Goal: Navigation & Orientation: Understand site structure

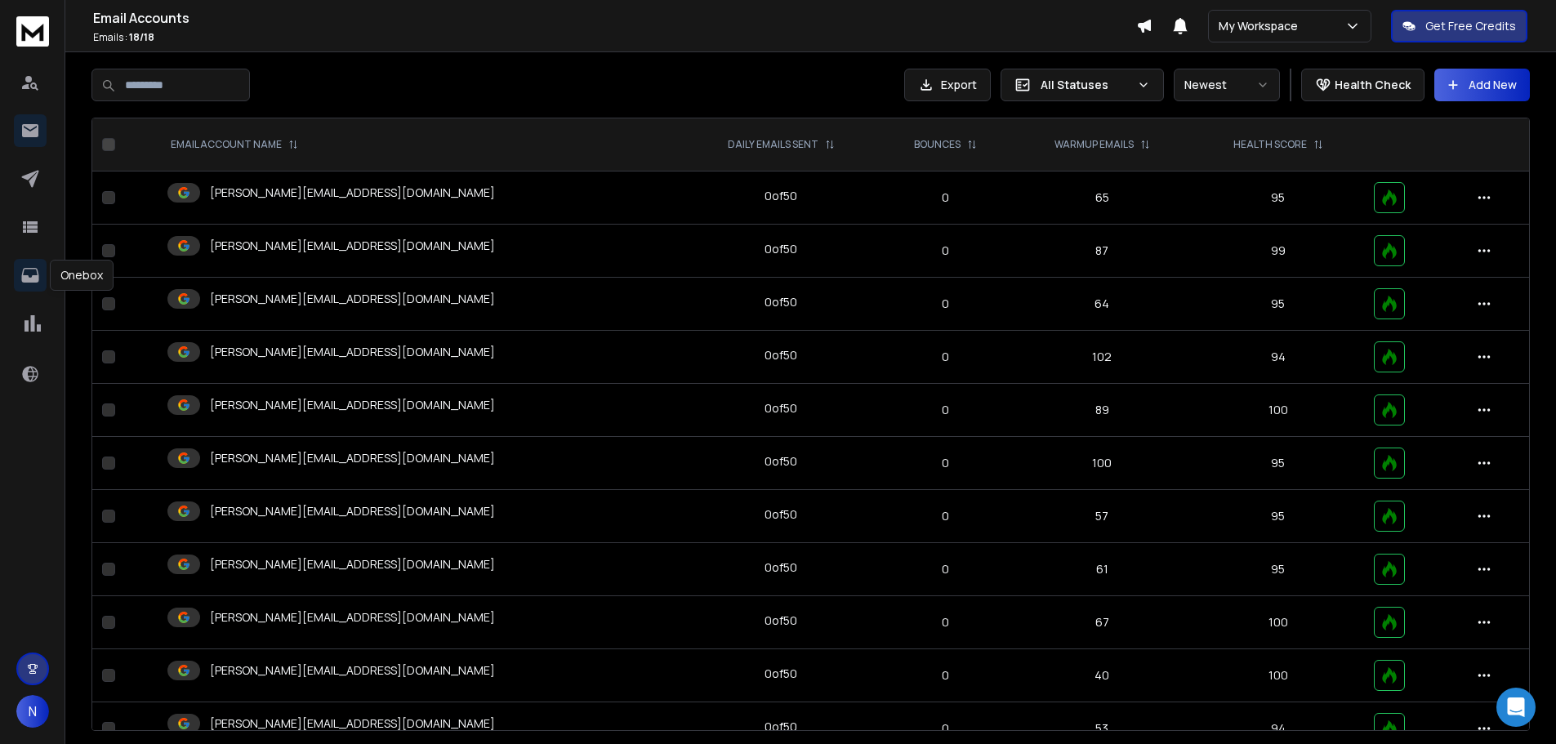
click at [30, 271] on icon at bounding box center [30, 275] width 20 height 20
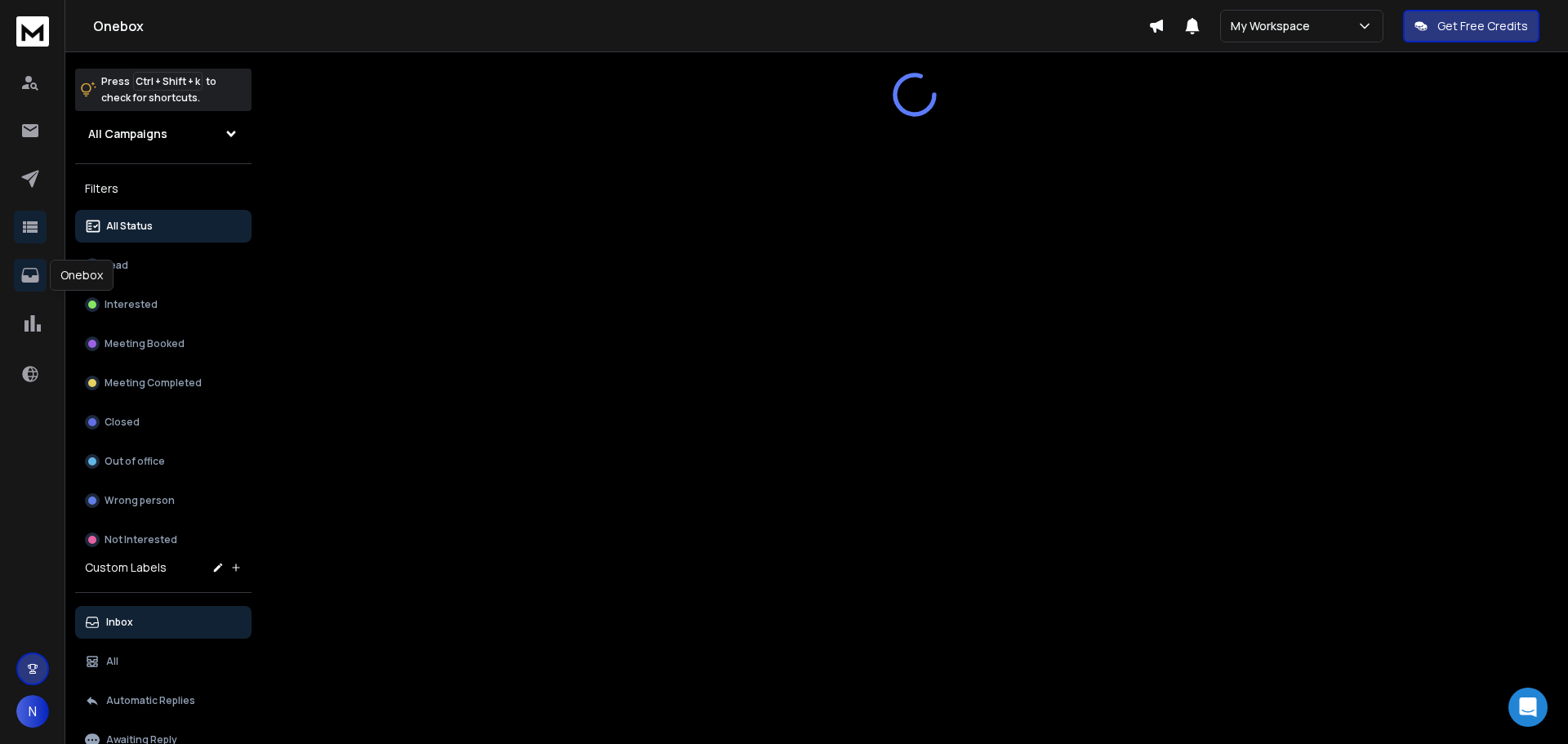
click at [33, 239] on link at bounding box center [30, 227] width 33 height 33
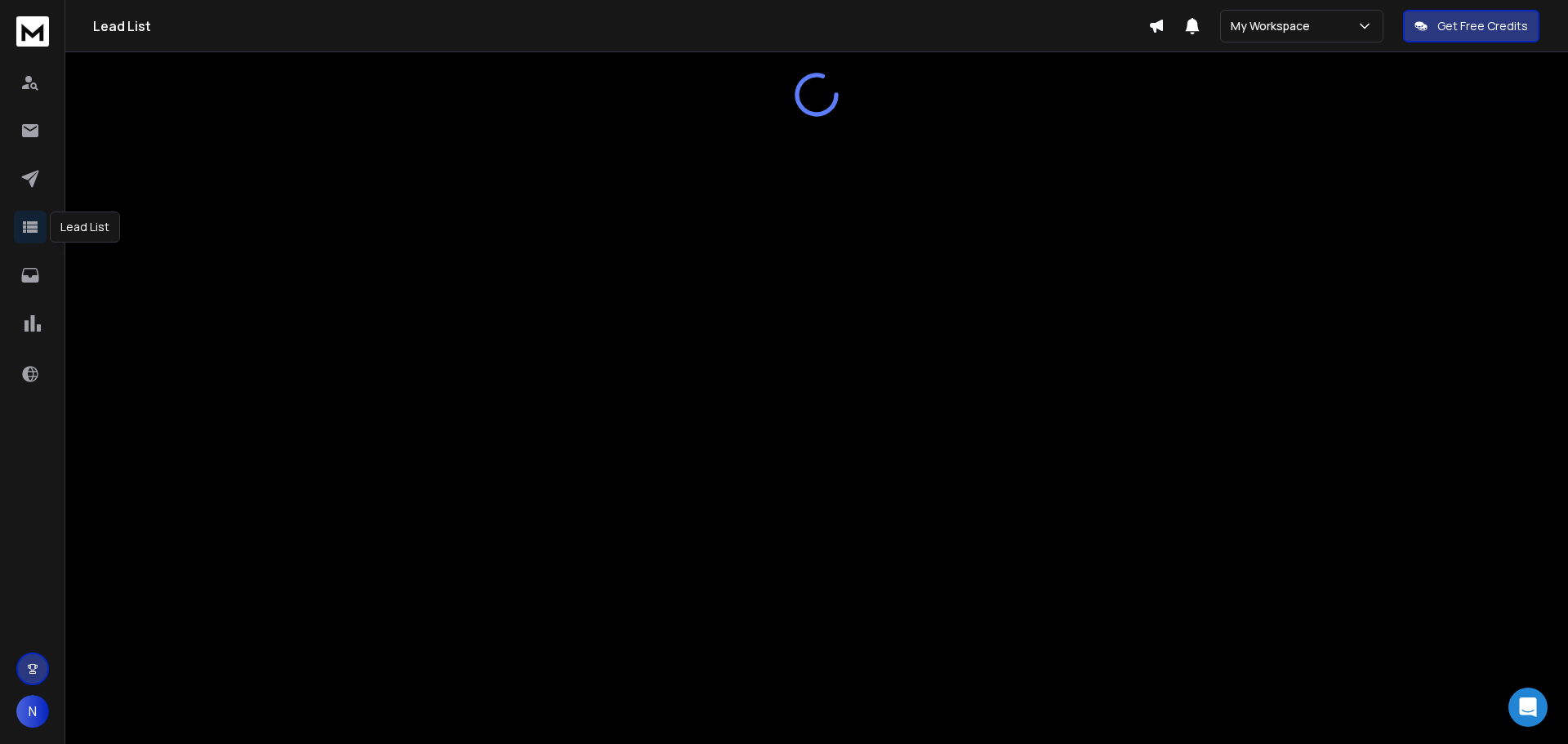
click at [29, 256] on div at bounding box center [33, 231] width 38 height 330
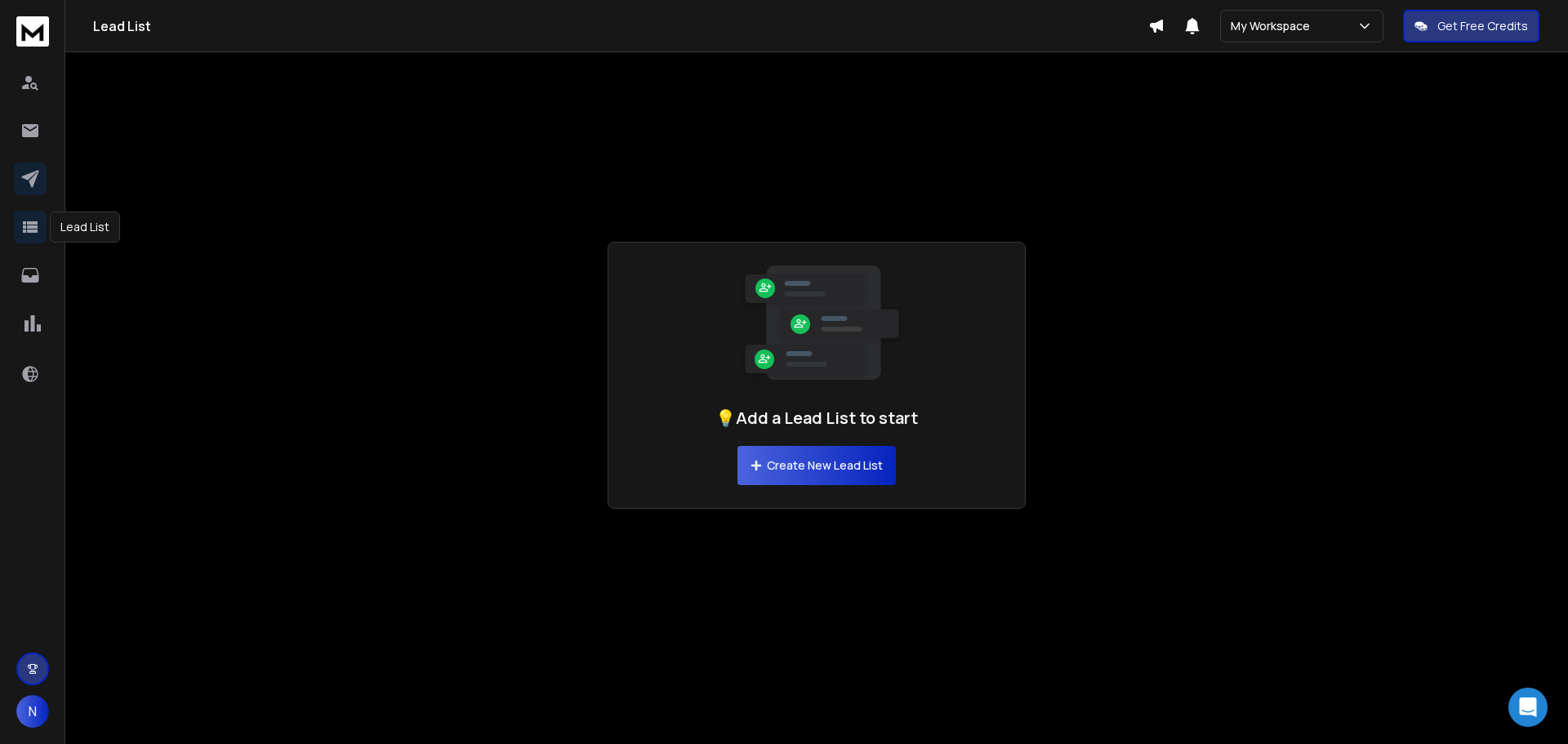
click at [33, 191] on link at bounding box center [30, 179] width 33 height 33
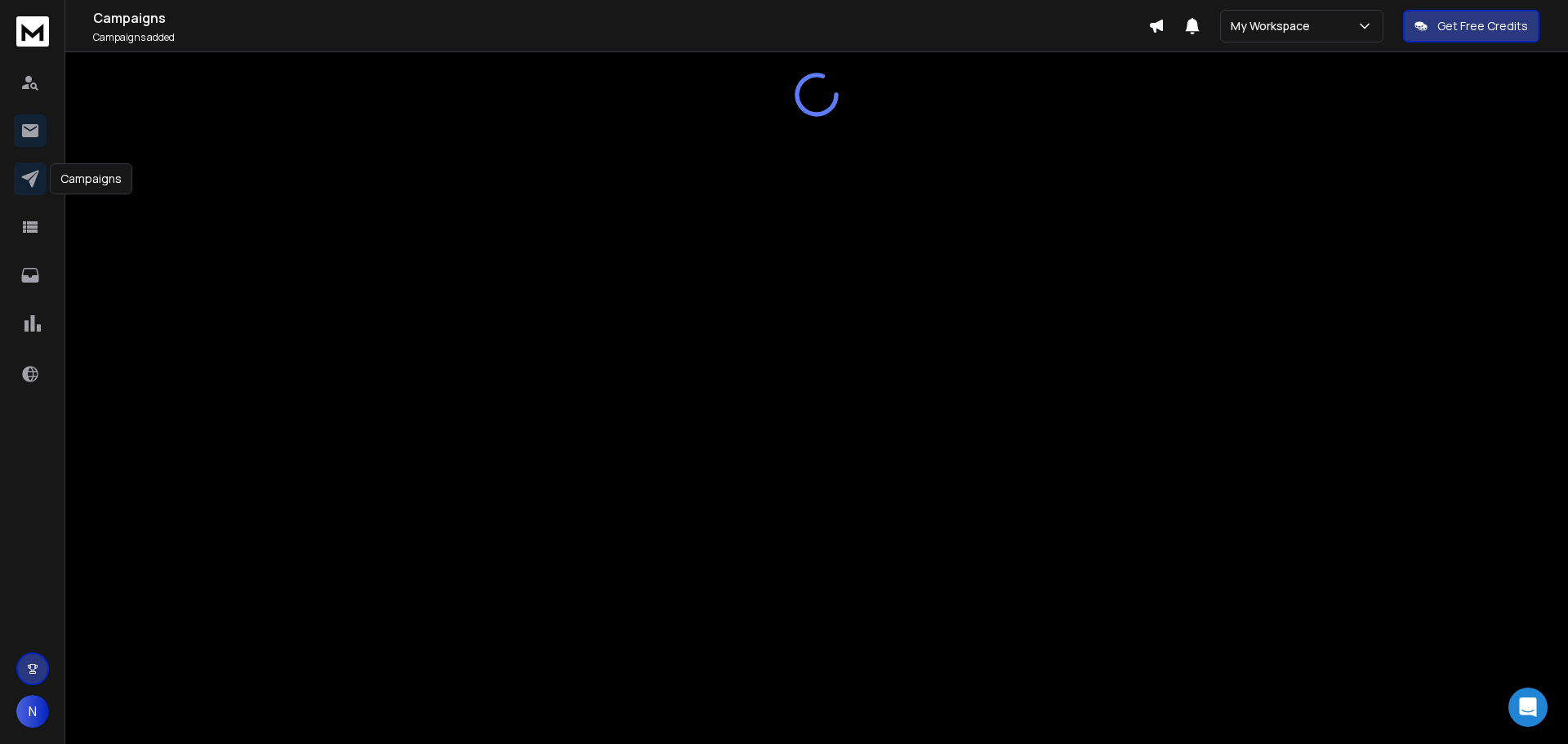
click at [37, 135] on icon at bounding box center [30, 130] width 16 height 13
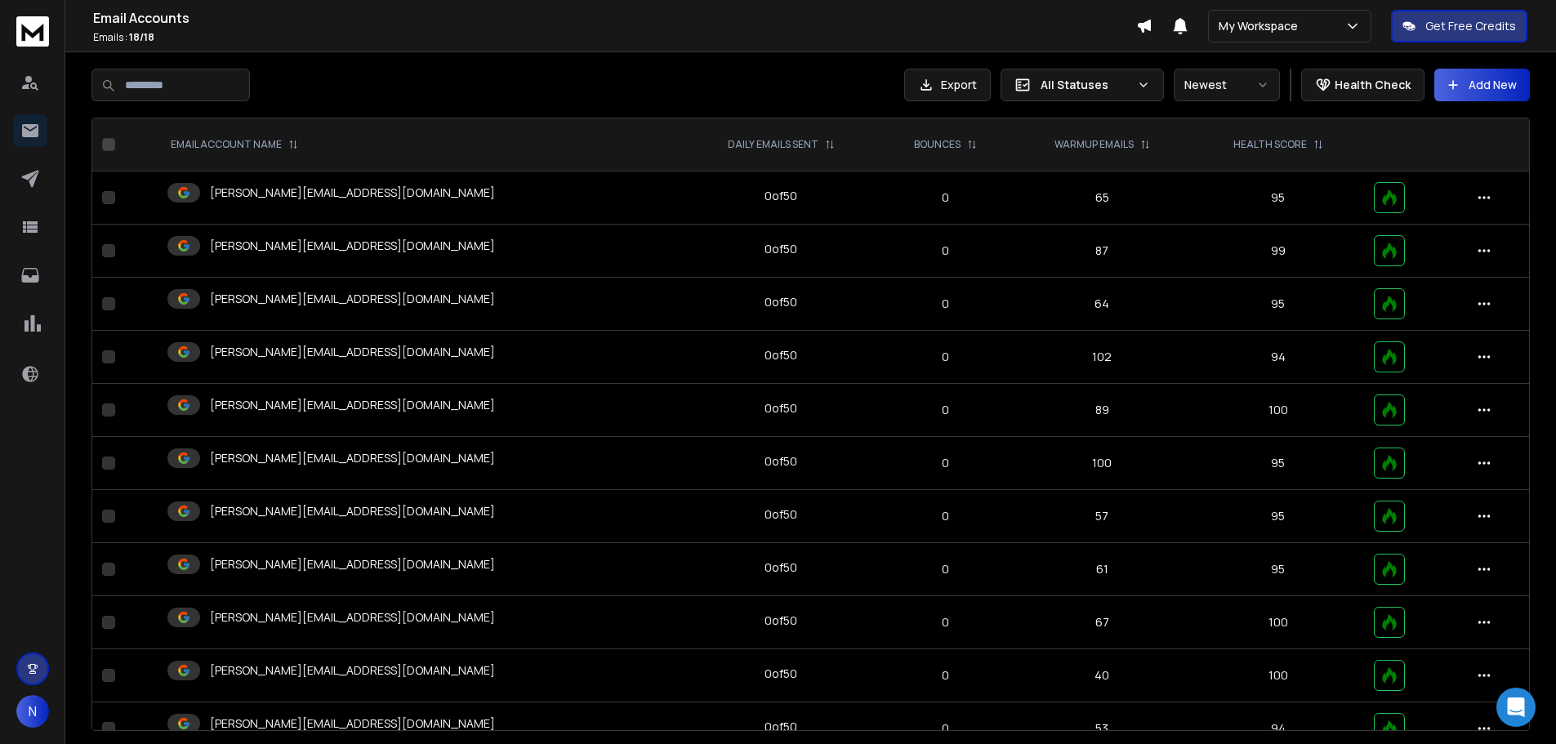
click at [564, 98] on div at bounding box center [492, 85] width 803 height 33
